Goal: Navigation & Orientation: Find specific page/section

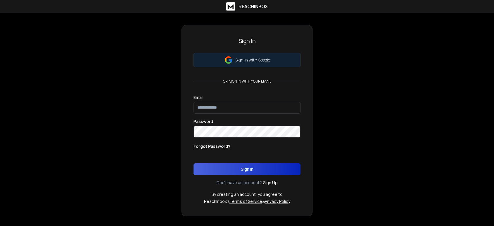
click at [249, 61] on p "Sign in with Google" at bounding box center [252, 60] width 35 height 6
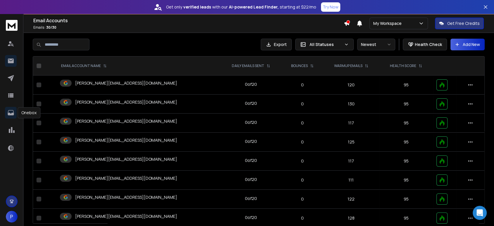
click at [11, 107] on link at bounding box center [11, 113] width 12 height 12
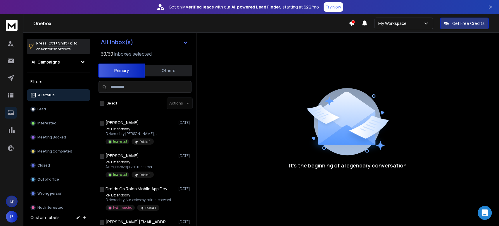
click at [167, 72] on button "Others" at bounding box center [168, 70] width 47 height 13
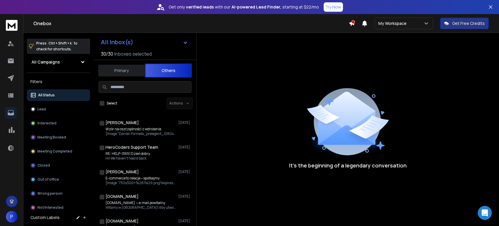
click at [127, 73] on button "Primary" at bounding box center [121, 70] width 47 height 13
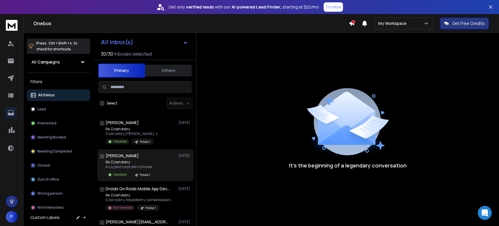
click at [135, 156] on h1 "[PERSON_NAME]" at bounding box center [121, 155] width 33 height 6
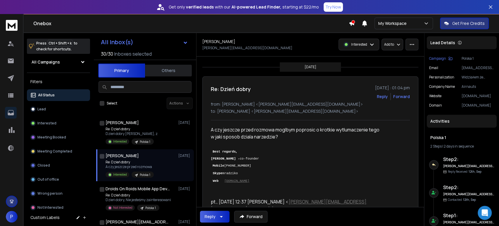
click at [166, 72] on button "Others" at bounding box center [168, 70] width 47 height 13
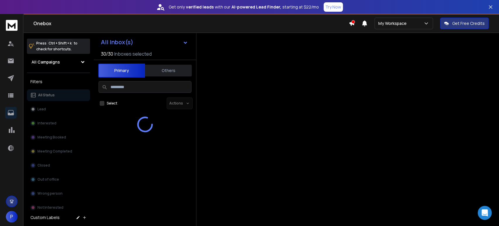
click at [118, 74] on button "Primary" at bounding box center [121, 70] width 47 height 14
